Goal: Navigation & Orientation: Find specific page/section

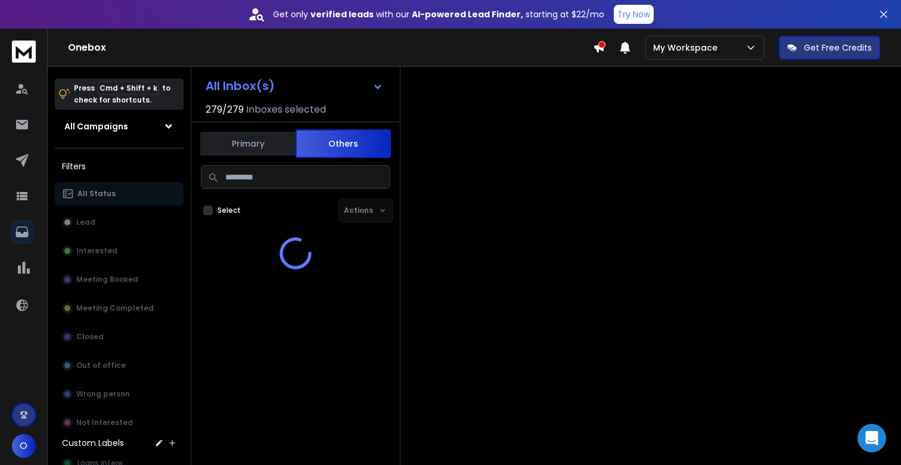
click at [335, 154] on button "Others" at bounding box center [342, 143] width 95 height 29
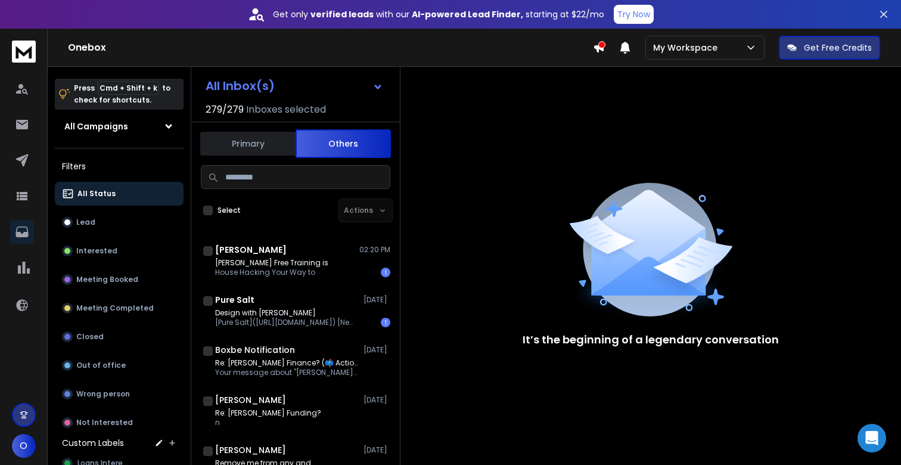
click at [240, 152] on button "Primary" at bounding box center [247, 143] width 95 height 26
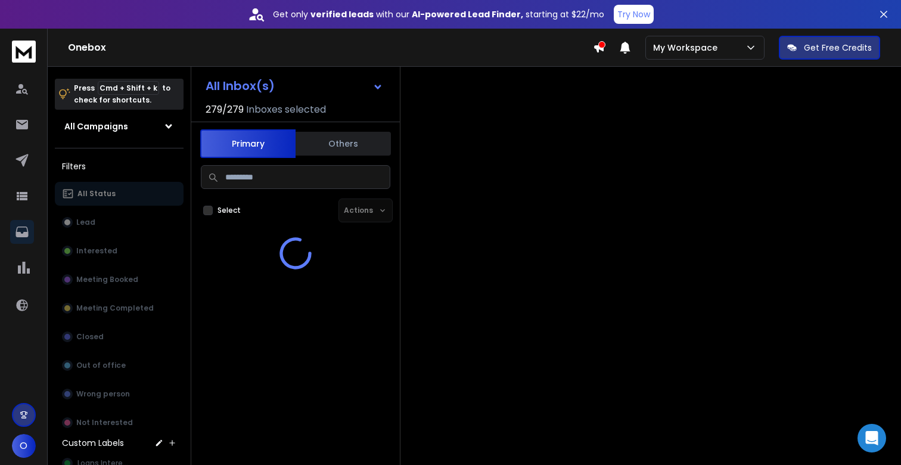
click at [240, 152] on button "Primary" at bounding box center [247, 143] width 95 height 29
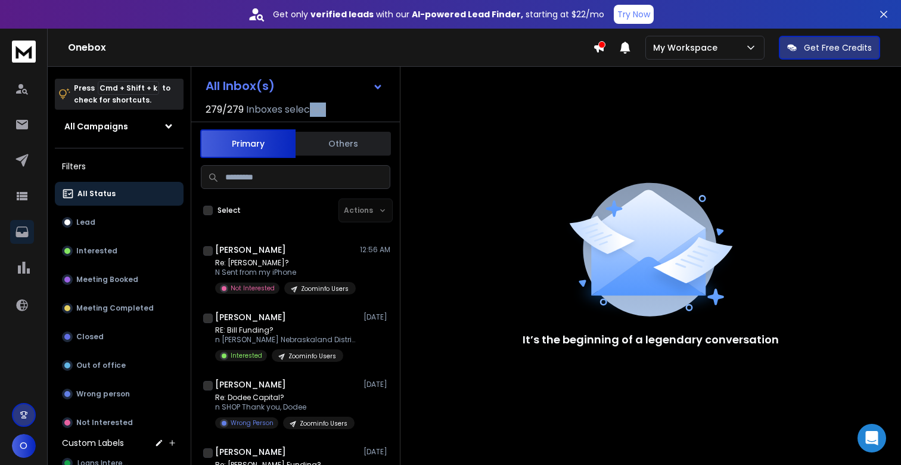
drag, startPoint x: 307, startPoint y: 110, endPoint x: 311, endPoint y: 131, distance: 21.8
click at [310, 124] on div "All Inbox(s) 279 / 279 Inboxes selected Primary Others Select Actions [PERSON_N…" at bounding box center [295, 299] width 208 height 465
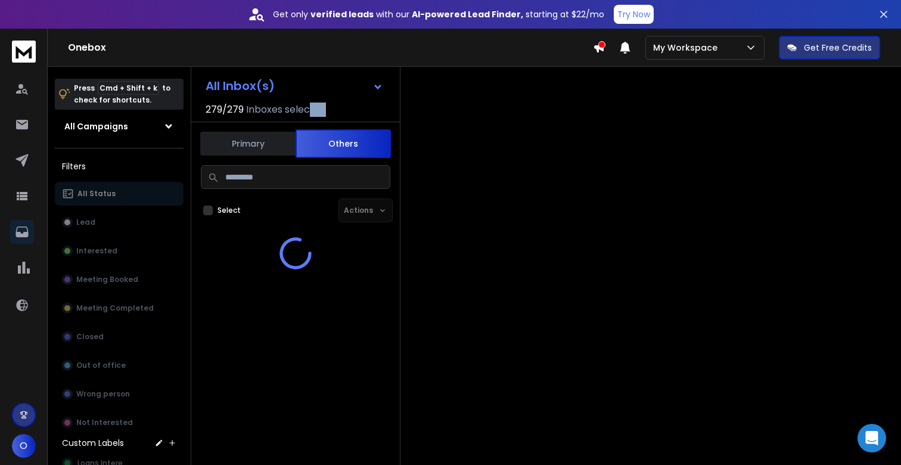
click at [311, 131] on button "Others" at bounding box center [342, 143] width 95 height 29
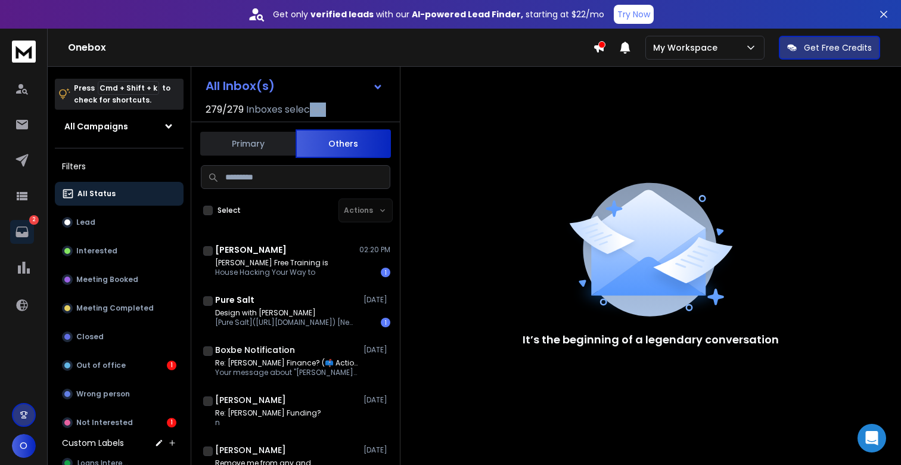
click at [247, 130] on button "Primary" at bounding box center [247, 143] width 95 height 26
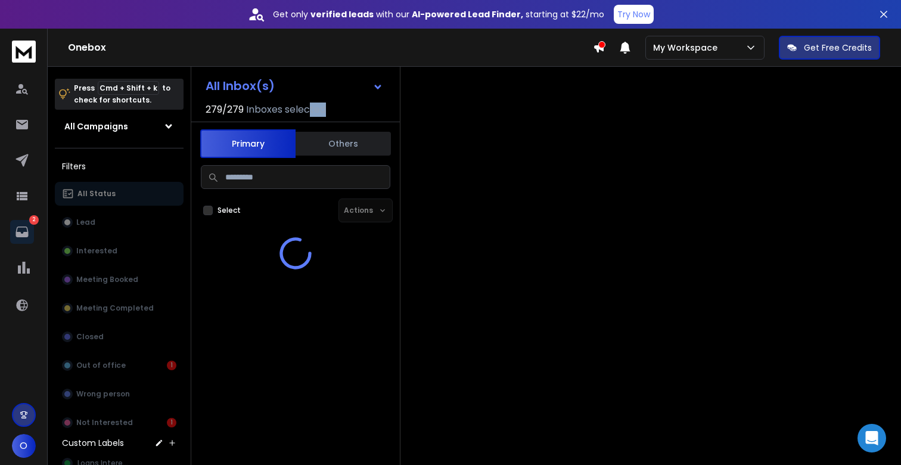
drag, startPoint x: 247, startPoint y: 130, endPoint x: 265, endPoint y: 194, distance: 65.6
click at [247, 132] on button "Primary" at bounding box center [247, 143] width 95 height 29
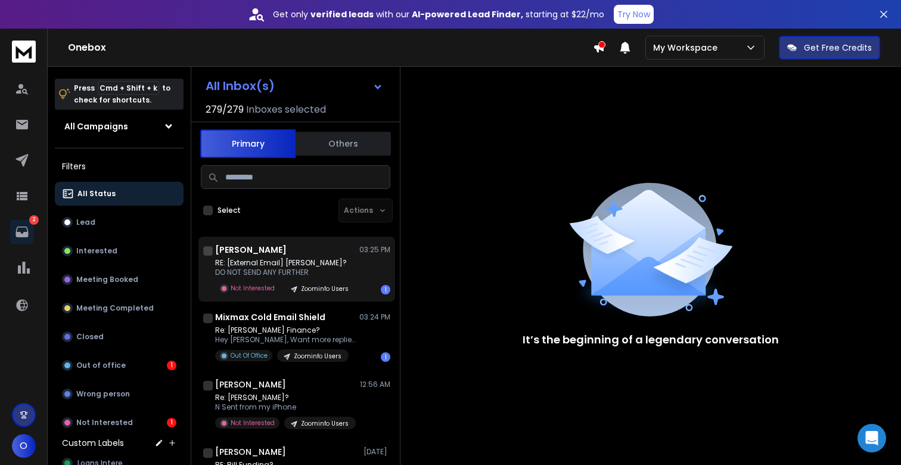
click at [316, 256] on div "[PERSON_NAME] 03:25 PM RE: [External Email] [PERSON_NAME]? DO NOT SEND ANY FURT…" at bounding box center [302, 269] width 175 height 51
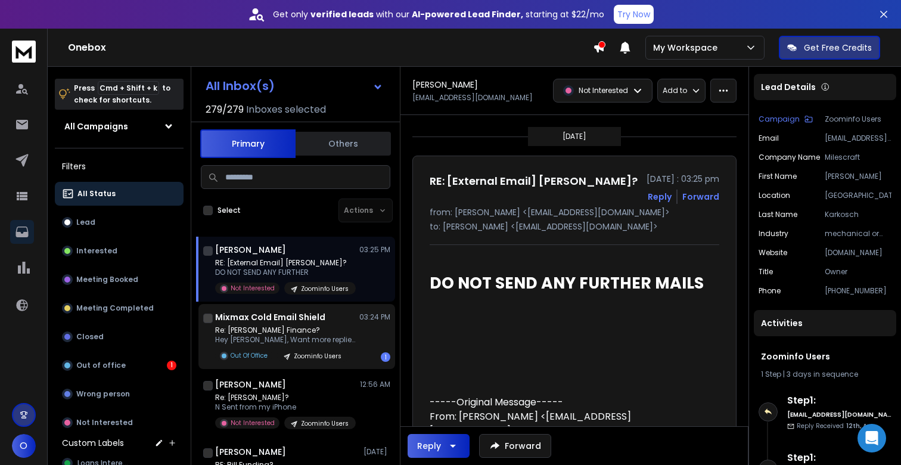
click at [369, 326] on div "Re: [PERSON_NAME] Finance? Hey [PERSON_NAME], Want more replies to Out Of Offic…" at bounding box center [302, 343] width 175 height 36
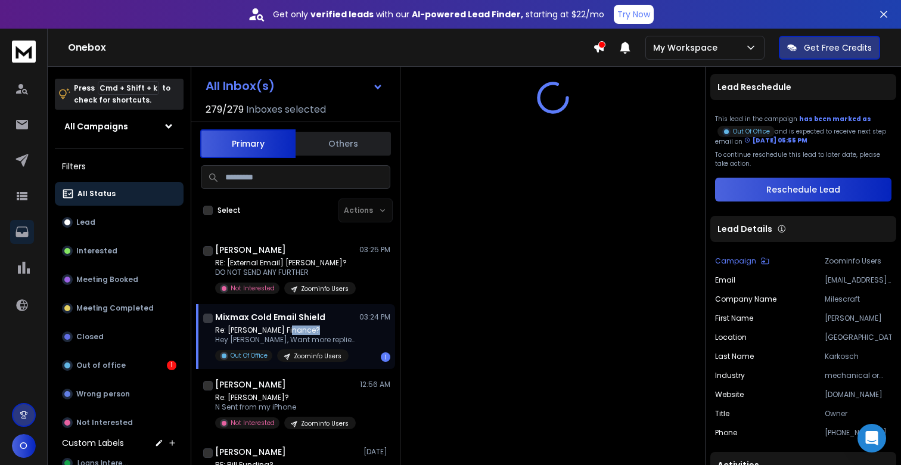
click at [369, 326] on div "Re: [PERSON_NAME] Finance? Hey [PERSON_NAME], Want more replies to Out Of Offic…" at bounding box center [302, 343] width 175 height 36
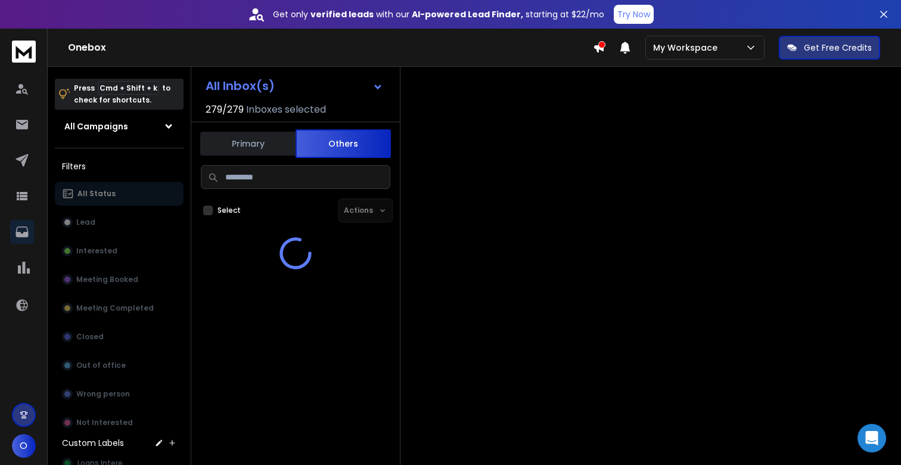
click at [335, 144] on button "Others" at bounding box center [342, 143] width 95 height 29
click at [334, 133] on button "Others" at bounding box center [342, 143] width 95 height 29
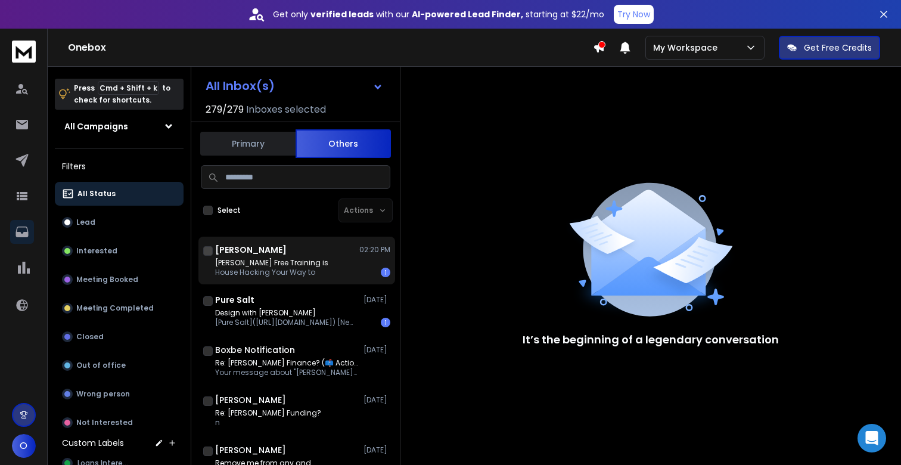
click at [348, 261] on div "[PERSON_NAME] Free Training is House Hacking Your Way to 1" at bounding box center [302, 267] width 175 height 19
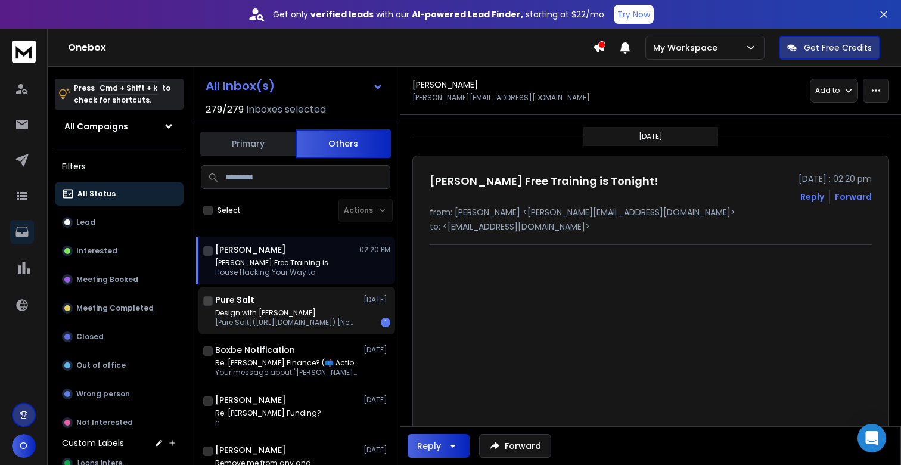
click at [348, 298] on div "Pure Salt [DATE]" at bounding box center [302, 300] width 175 height 12
